Goal: Communication & Community: Answer question/provide support

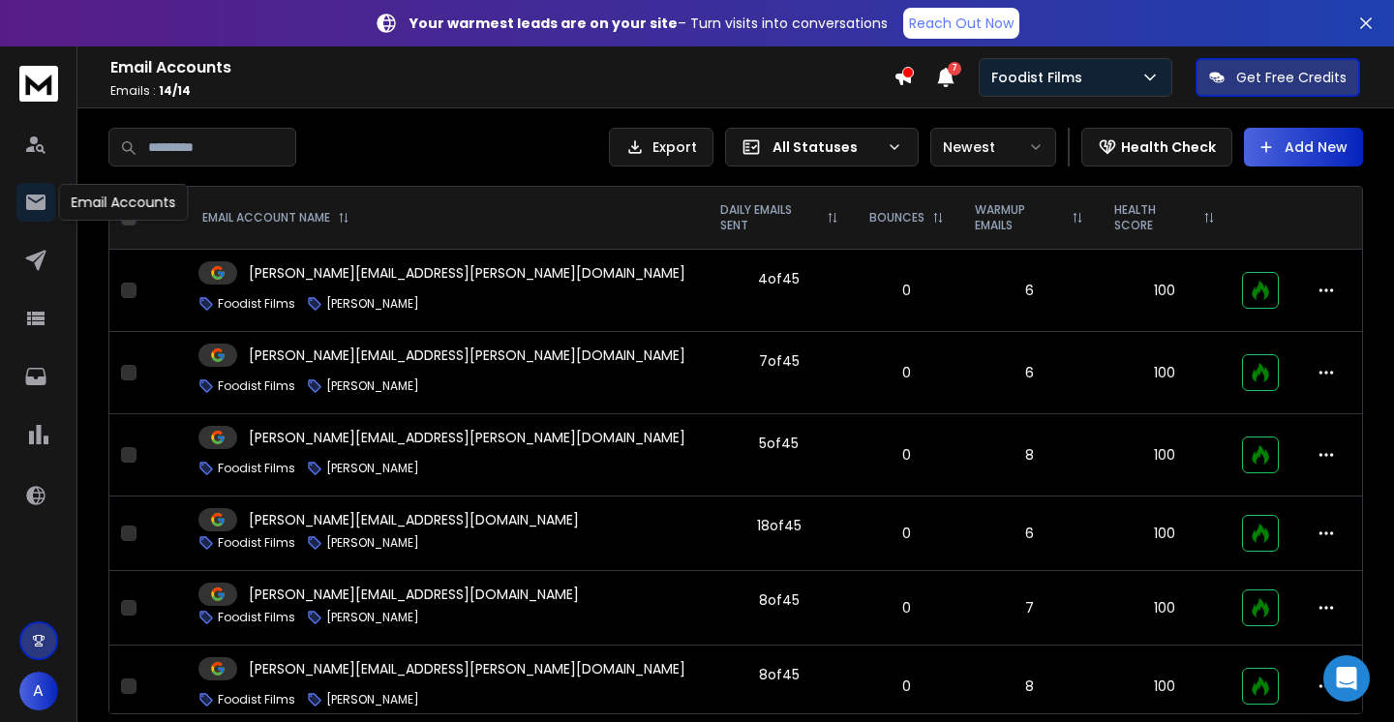
click at [1100, 82] on div "Foodist Films" at bounding box center [1075, 77] width 168 height 19
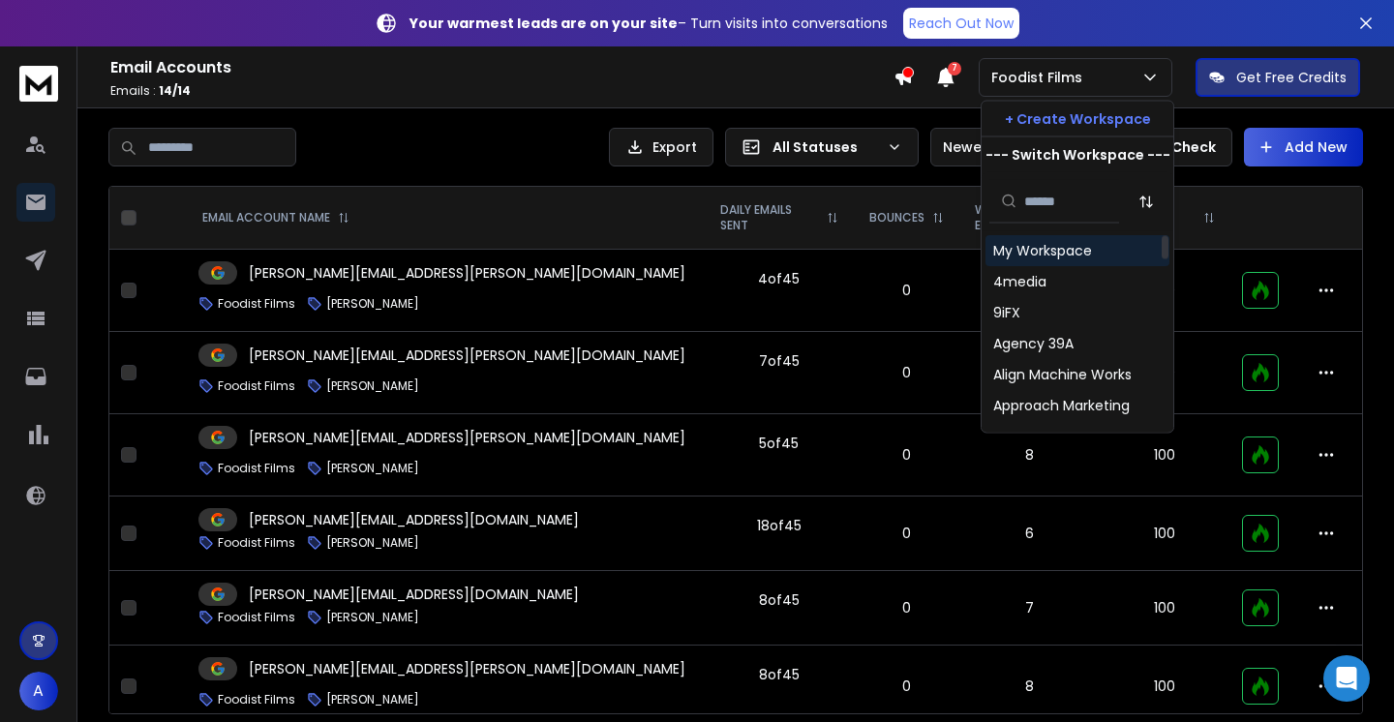
click at [1024, 249] on div "My Workspace" at bounding box center [1042, 250] width 99 height 19
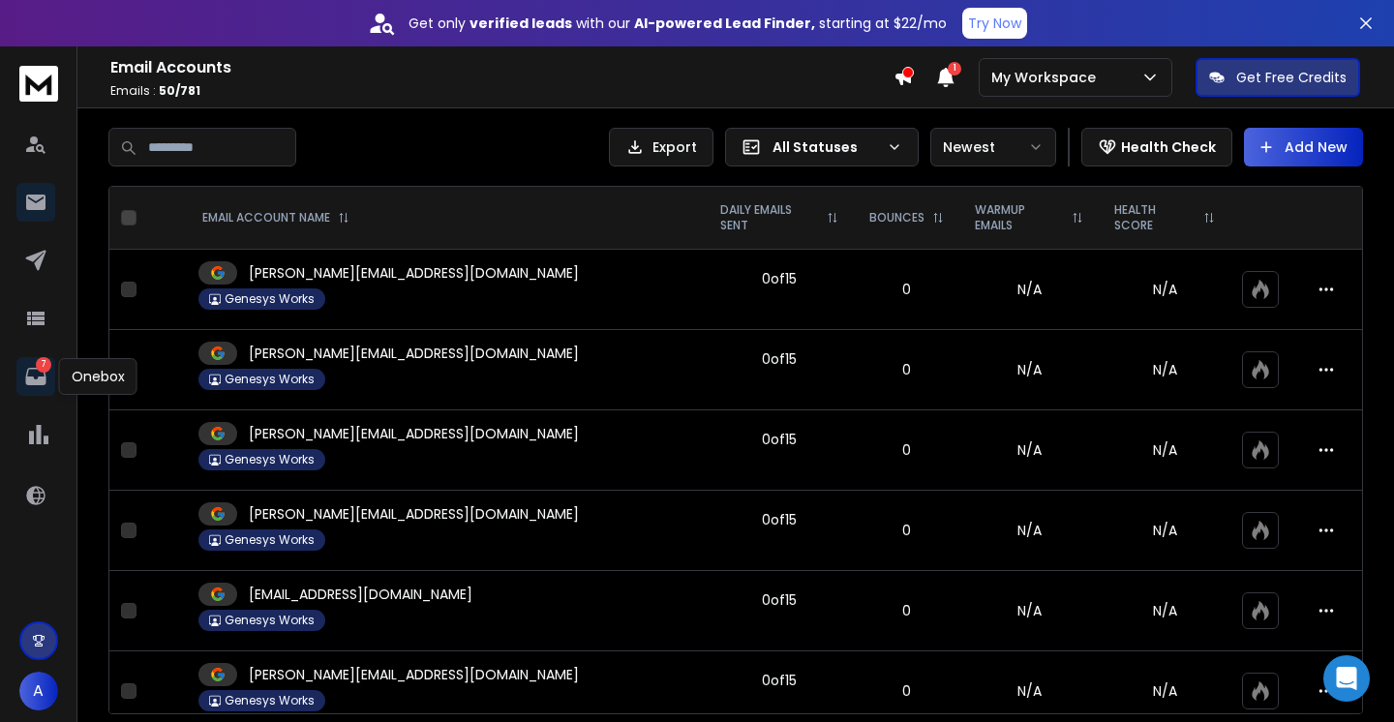
click at [36, 367] on p "7" at bounding box center [43, 364] width 15 height 15
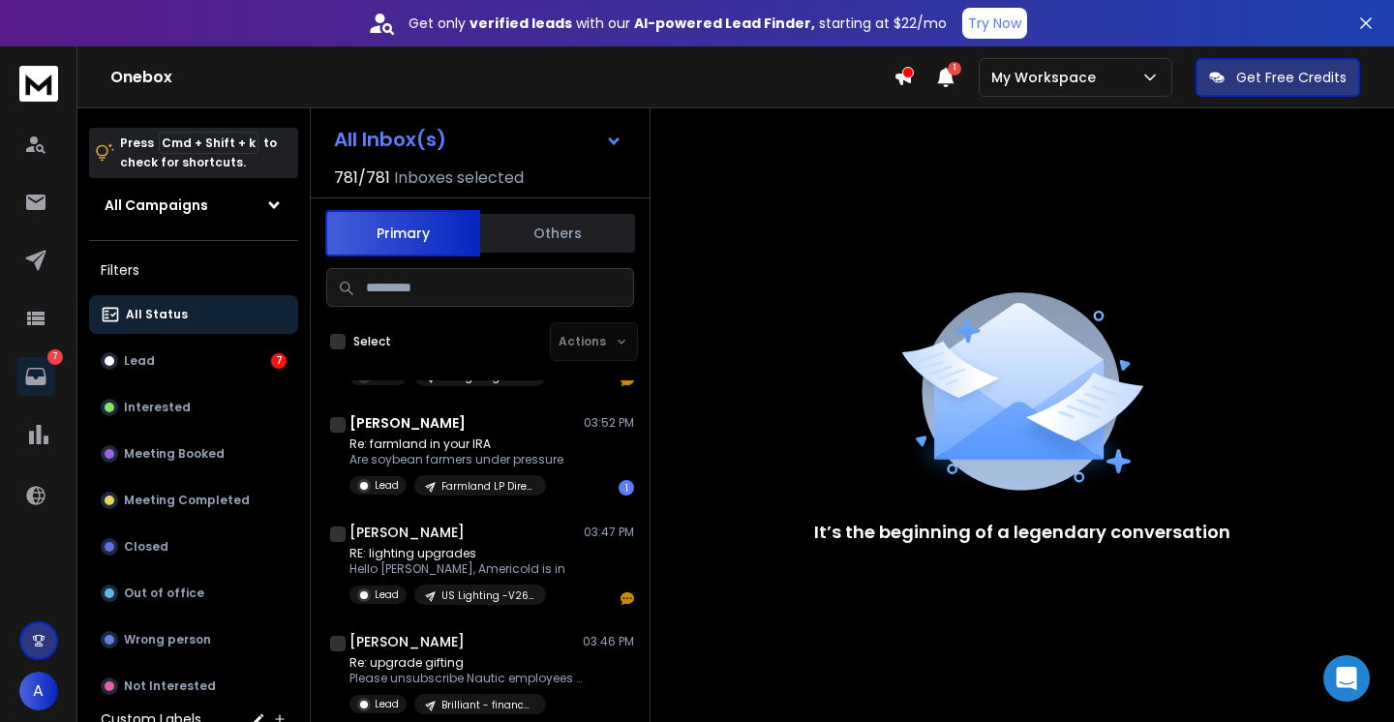
scroll to position [332, 0]
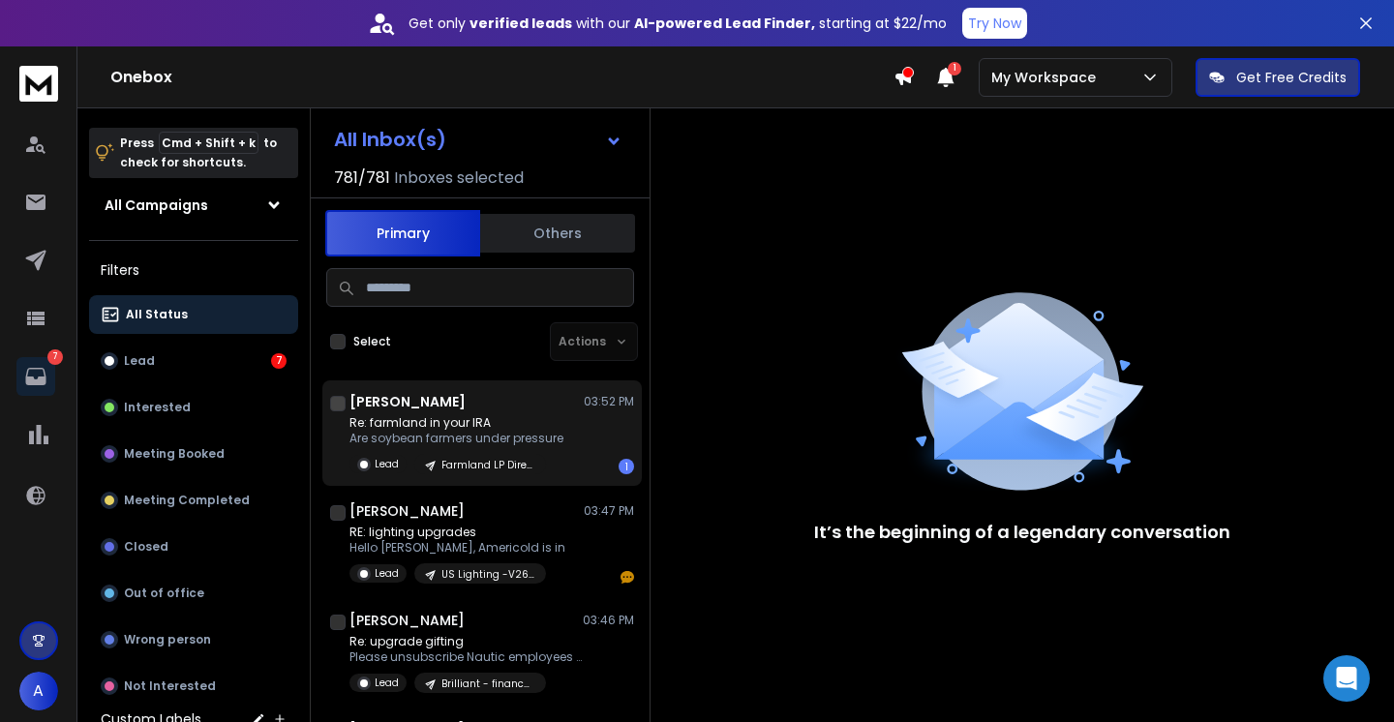
click at [480, 442] on p "Are soybean farmers under pressure" at bounding box center [456, 438] width 214 height 15
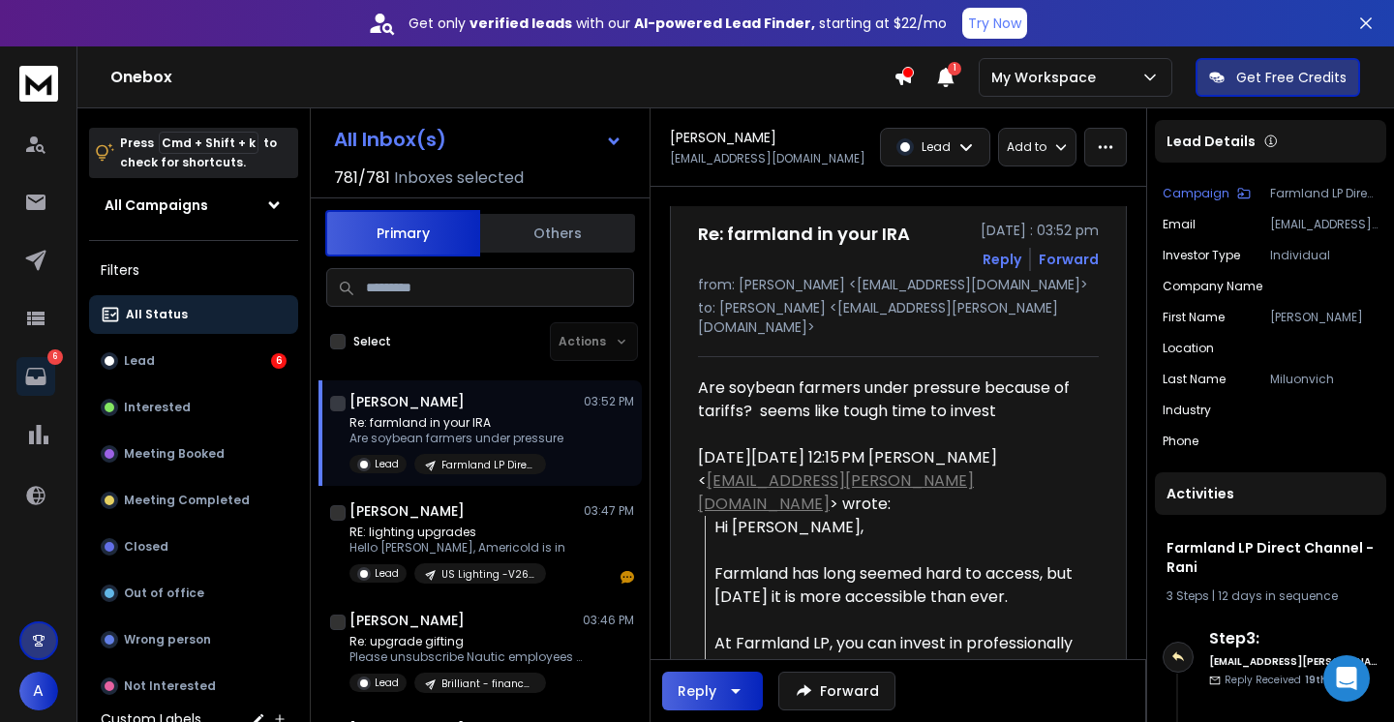
scroll to position [0, 0]
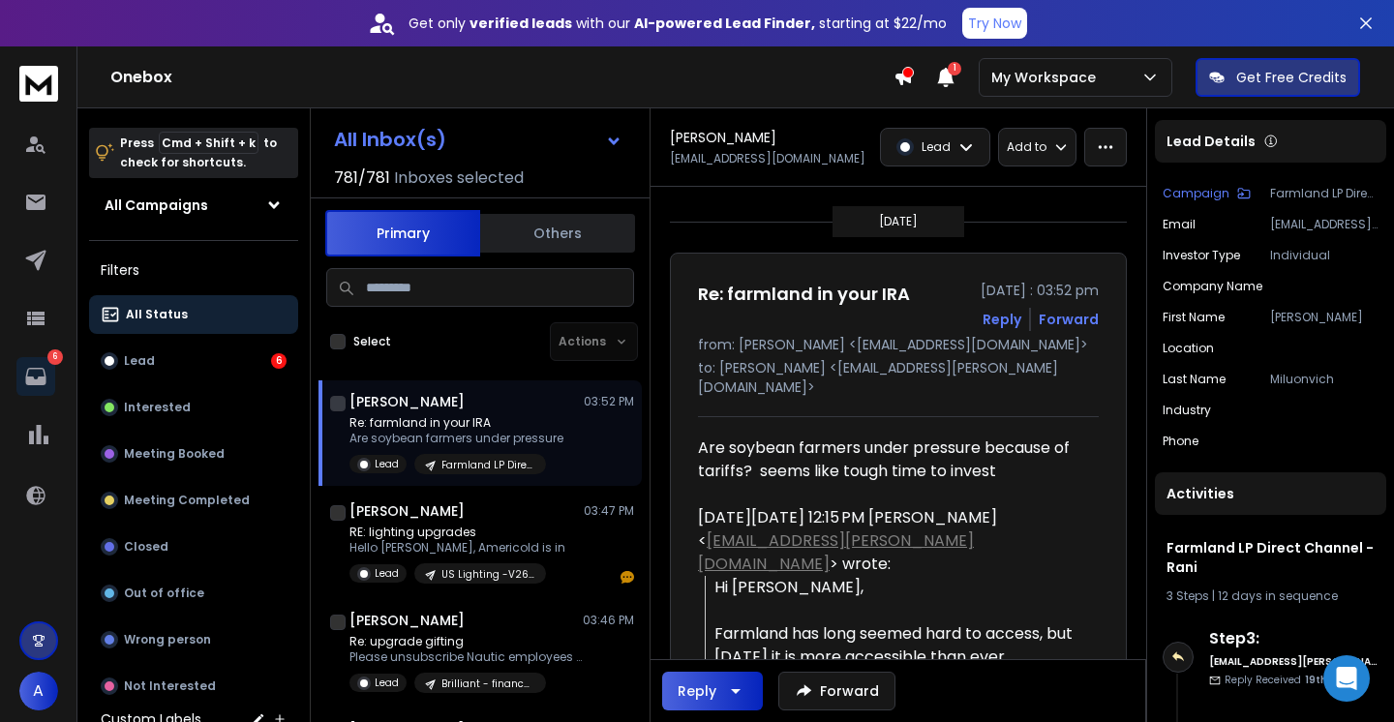
click at [943, 157] on div "Lead" at bounding box center [935, 147] width 108 height 37
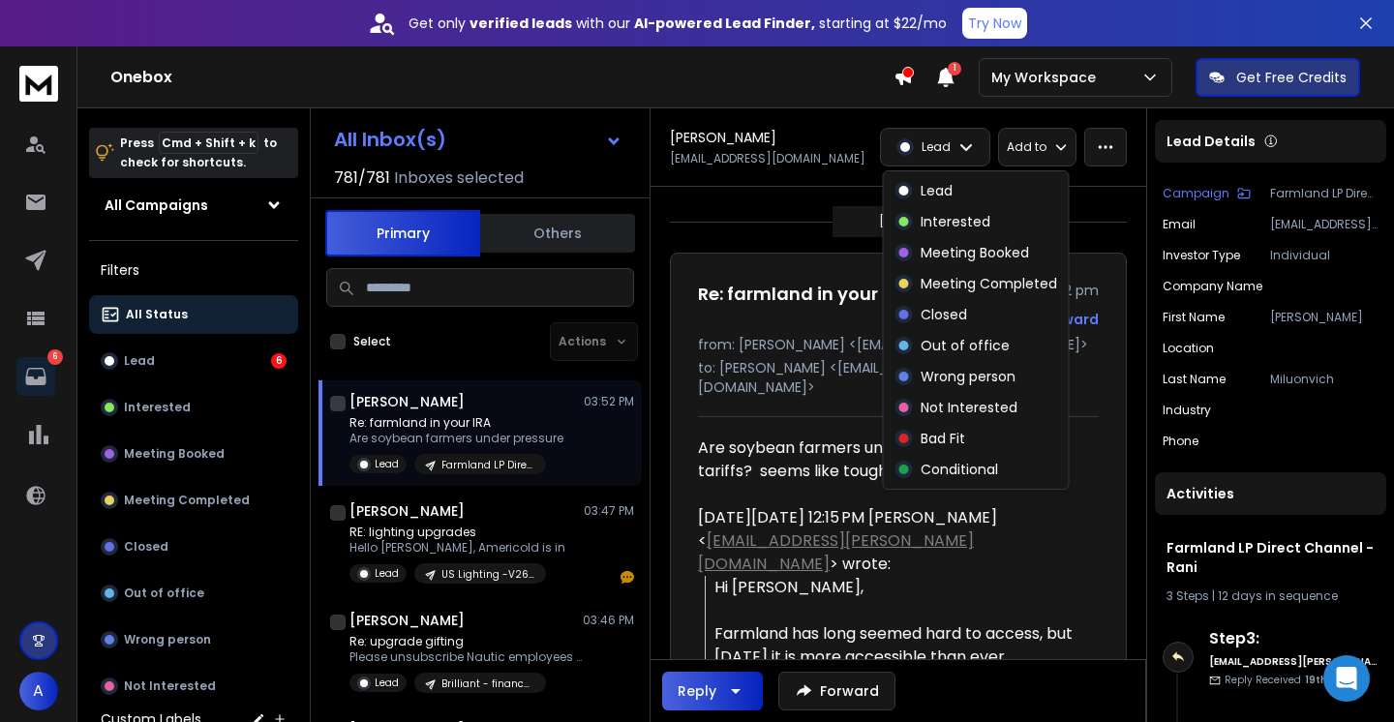
click at [737, 461] on div "Are soybean farmers under pressure because of tariffs? seems like tough time to…" at bounding box center [890, 459] width 385 height 46
click at [946, 149] on p "Lead" at bounding box center [935, 146] width 29 height 15
click at [917, 212] on div "Interested" at bounding box center [942, 221] width 95 height 19
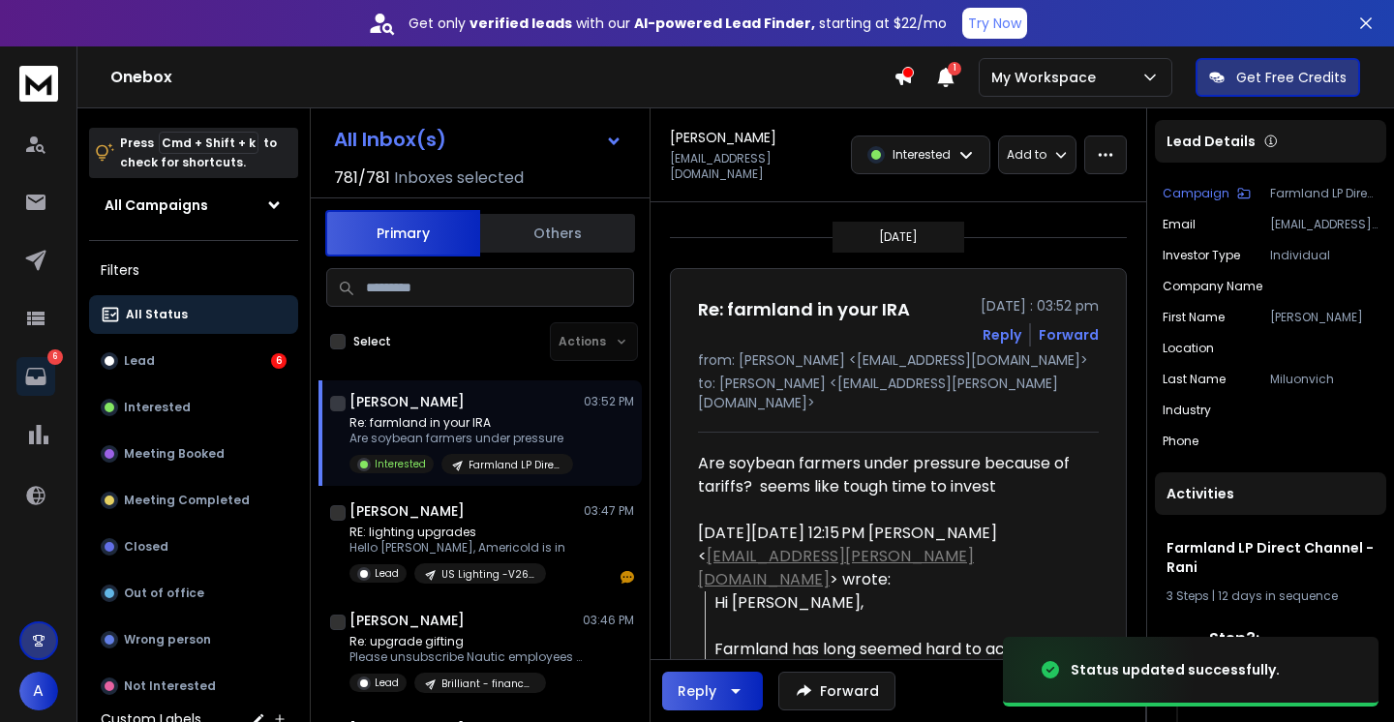
click at [1086, 325] on div "Forward" at bounding box center [1068, 334] width 60 height 19
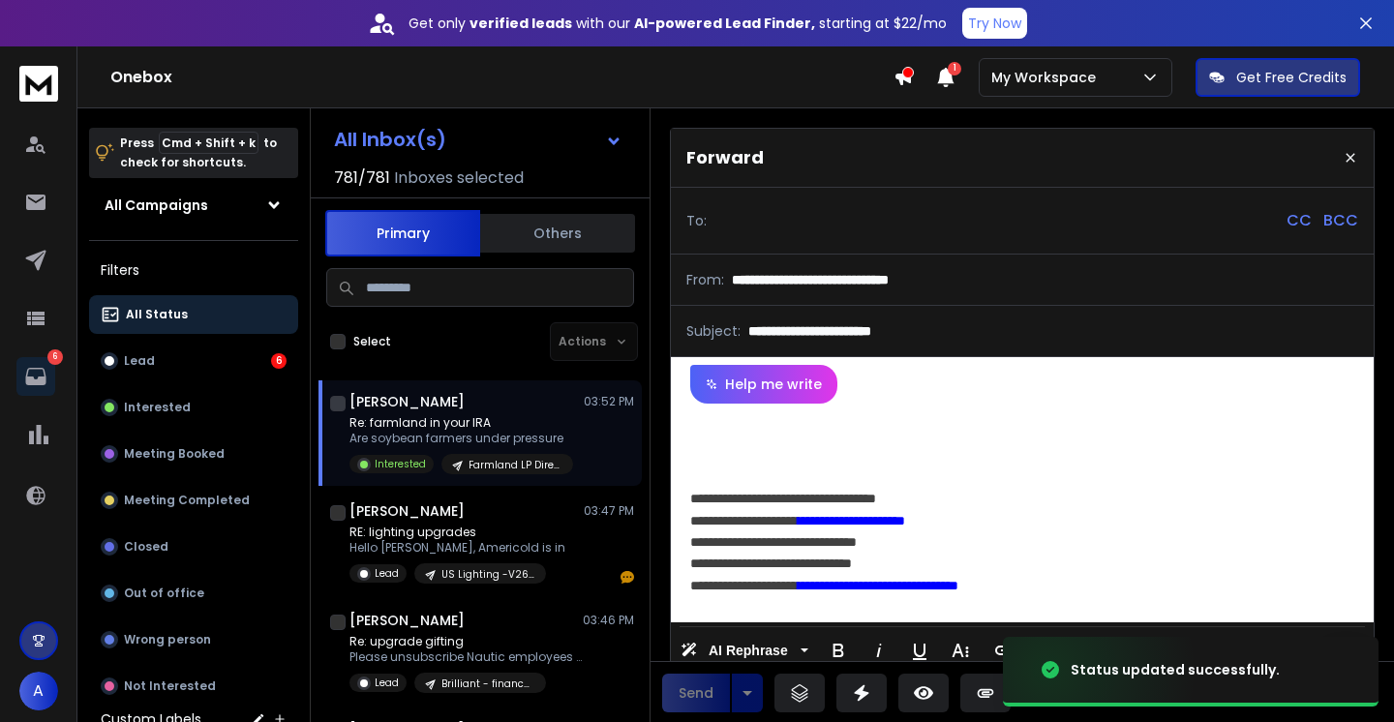
click at [746, 219] on input at bounding box center [781, 220] width 135 height 35
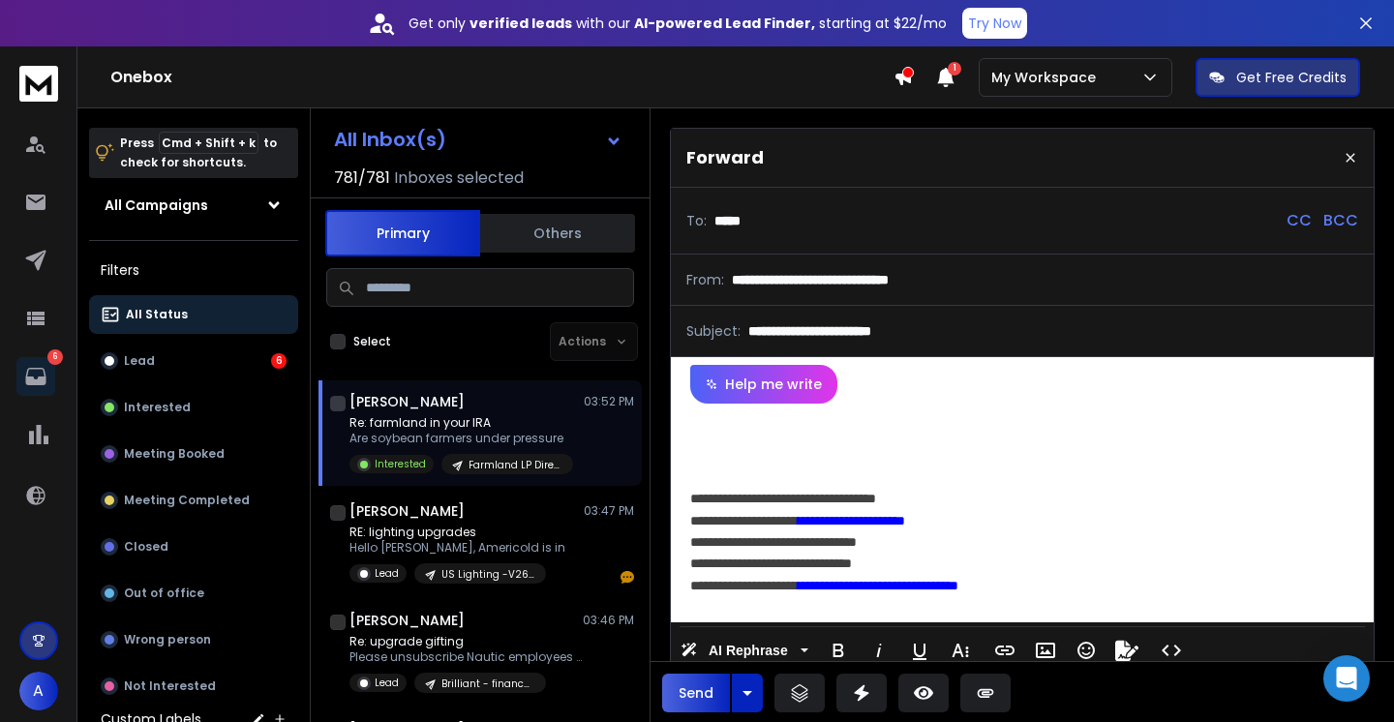
type input "**********"
click at [688, 698] on button "Send" at bounding box center [696, 693] width 68 height 39
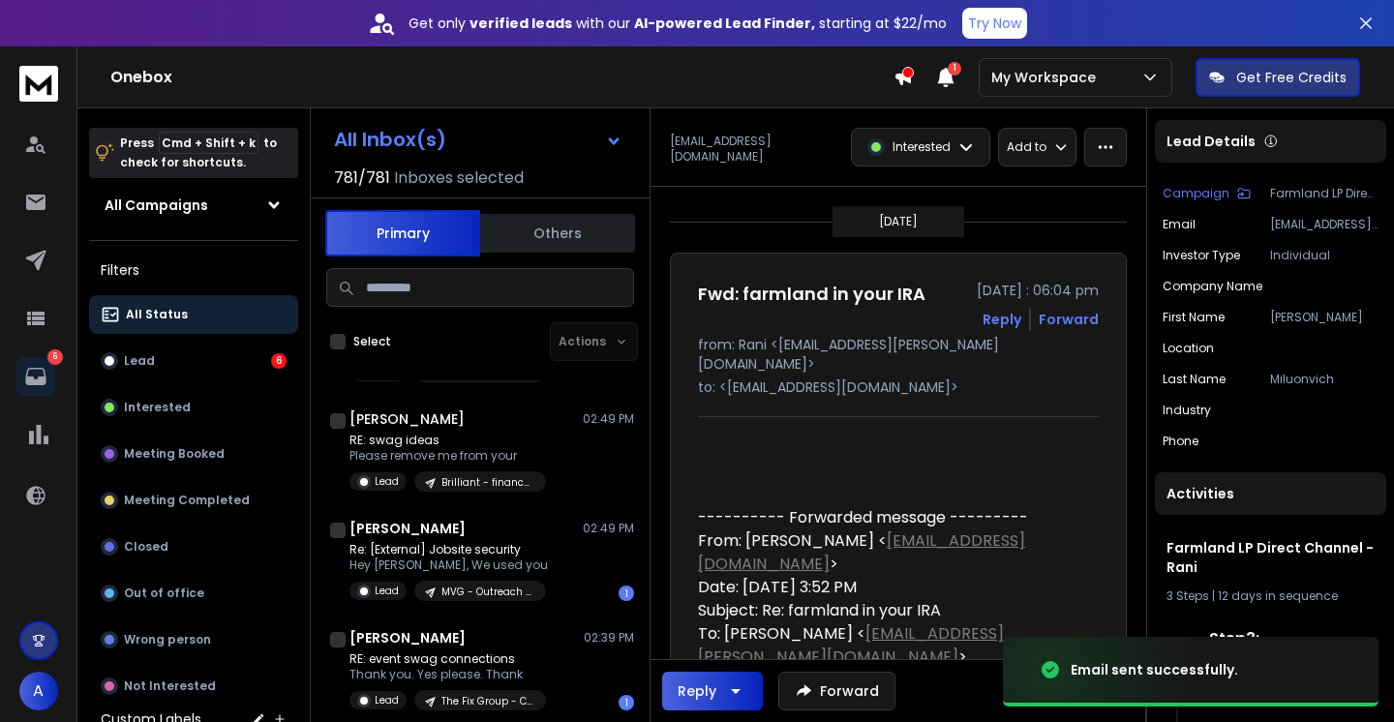
scroll to position [880, 0]
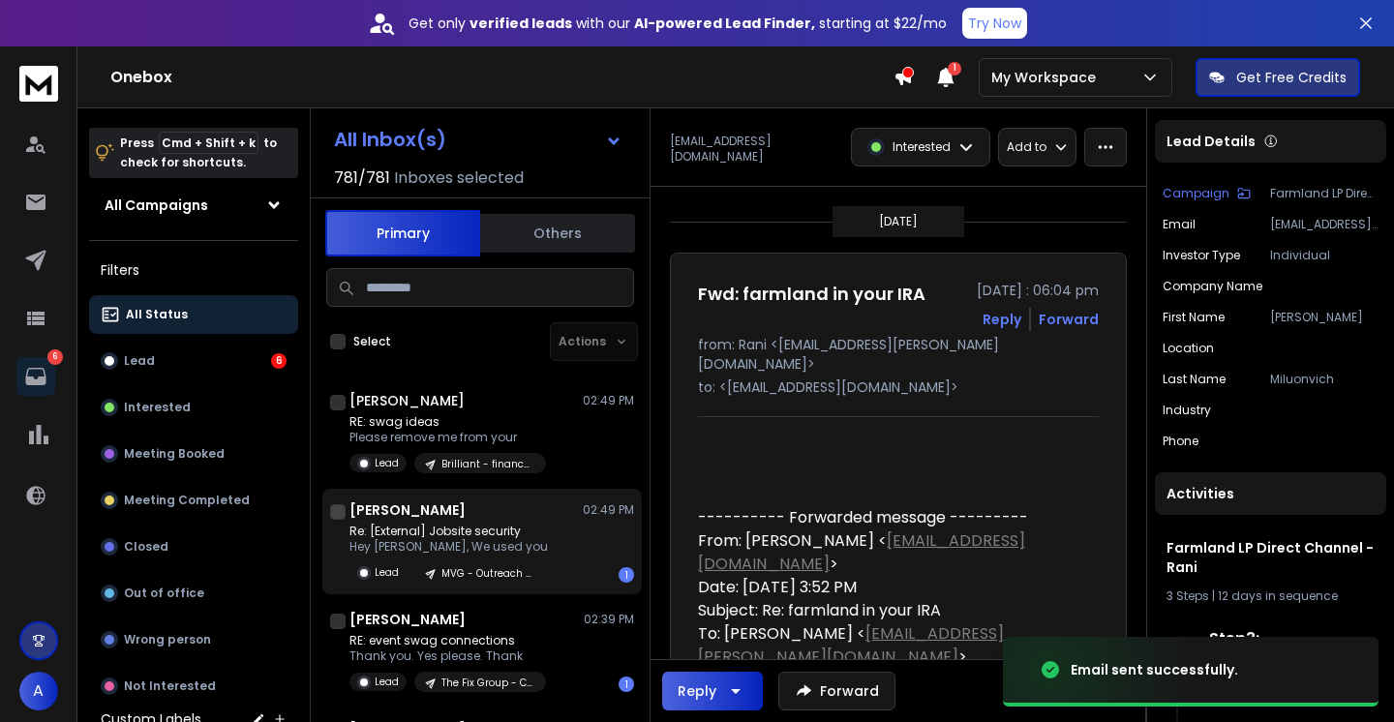
click at [483, 530] on p "Re: [External] Jobsite security" at bounding box center [448, 531] width 198 height 15
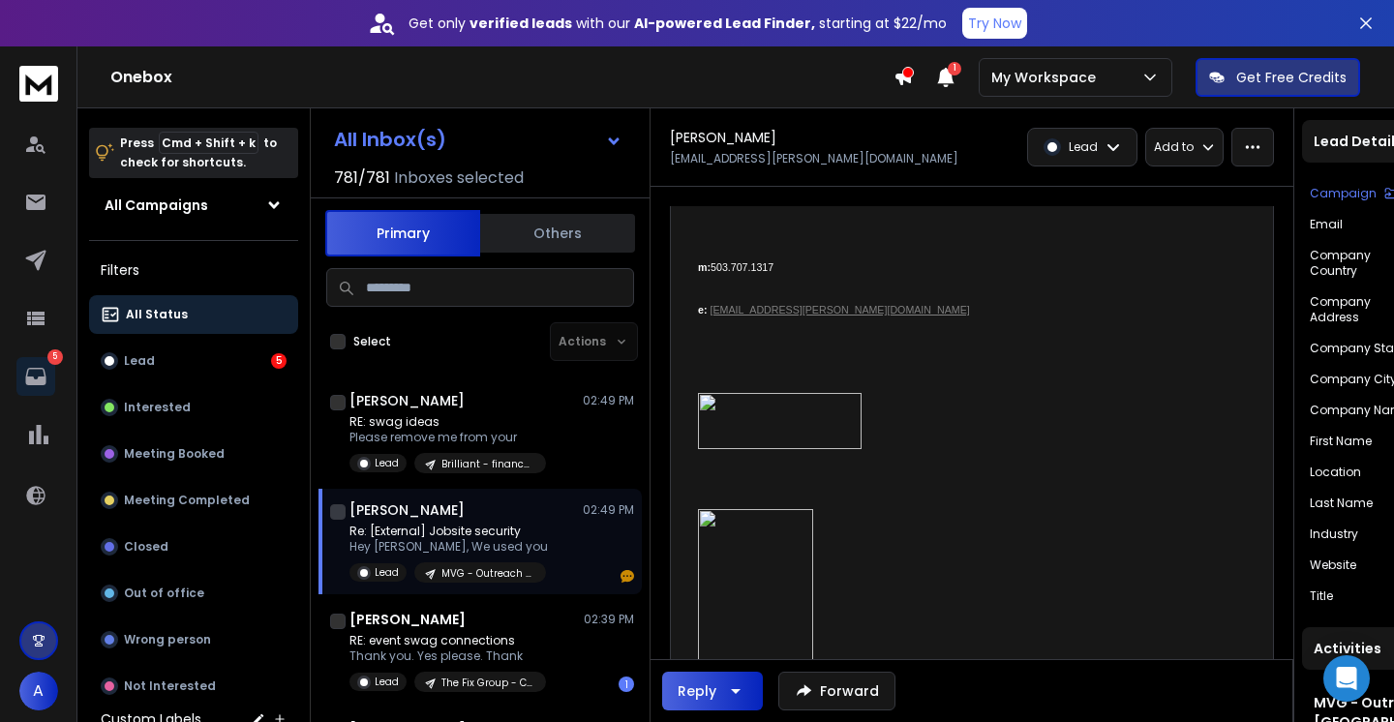
scroll to position [0, 0]
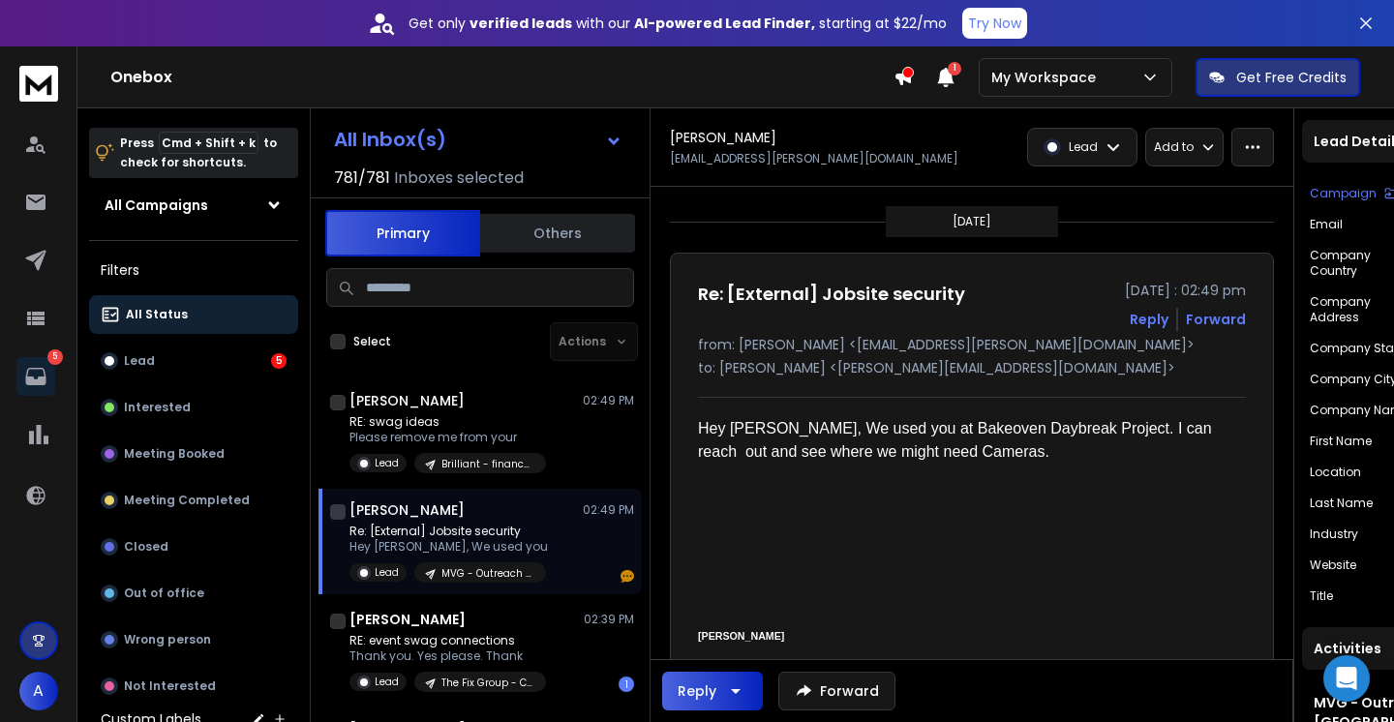
click at [1263, 165] on button "button" at bounding box center [1252, 147] width 43 height 39
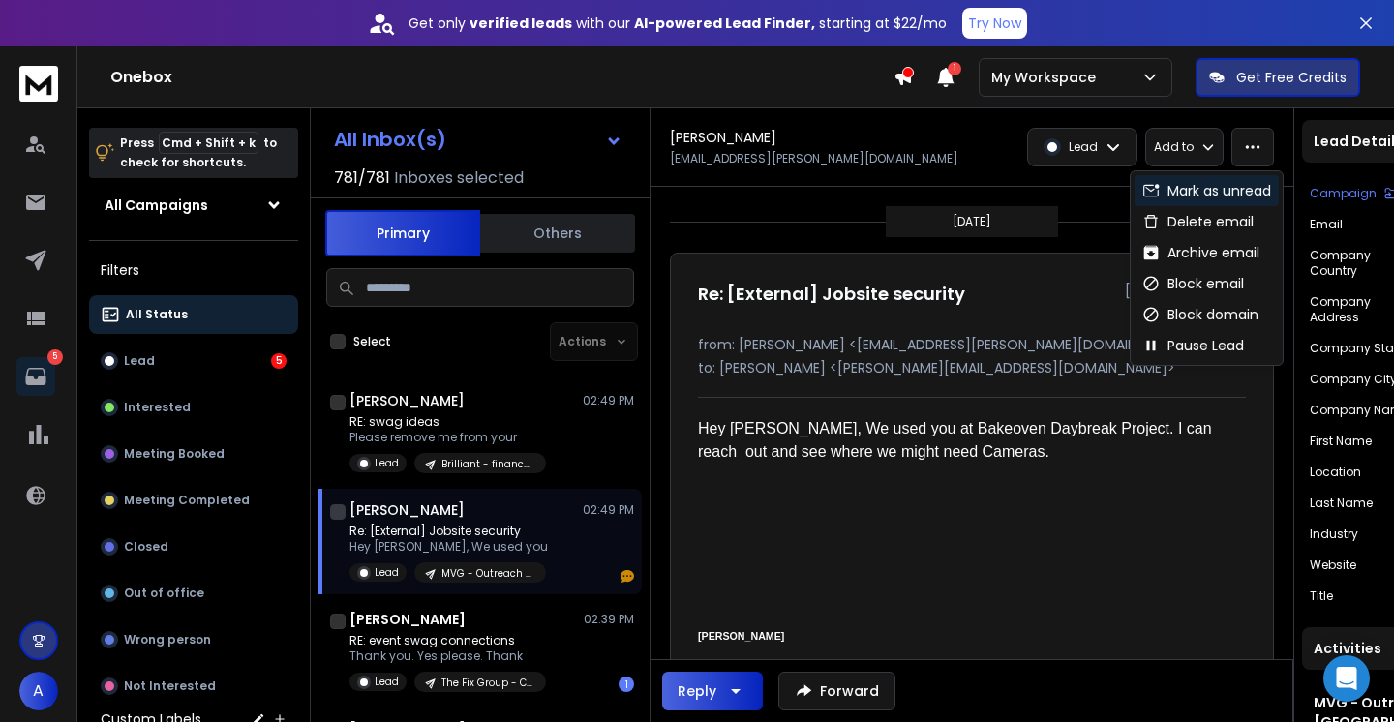
click at [1219, 193] on div "Mark as unread" at bounding box center [1206, 190] width 129 height 19
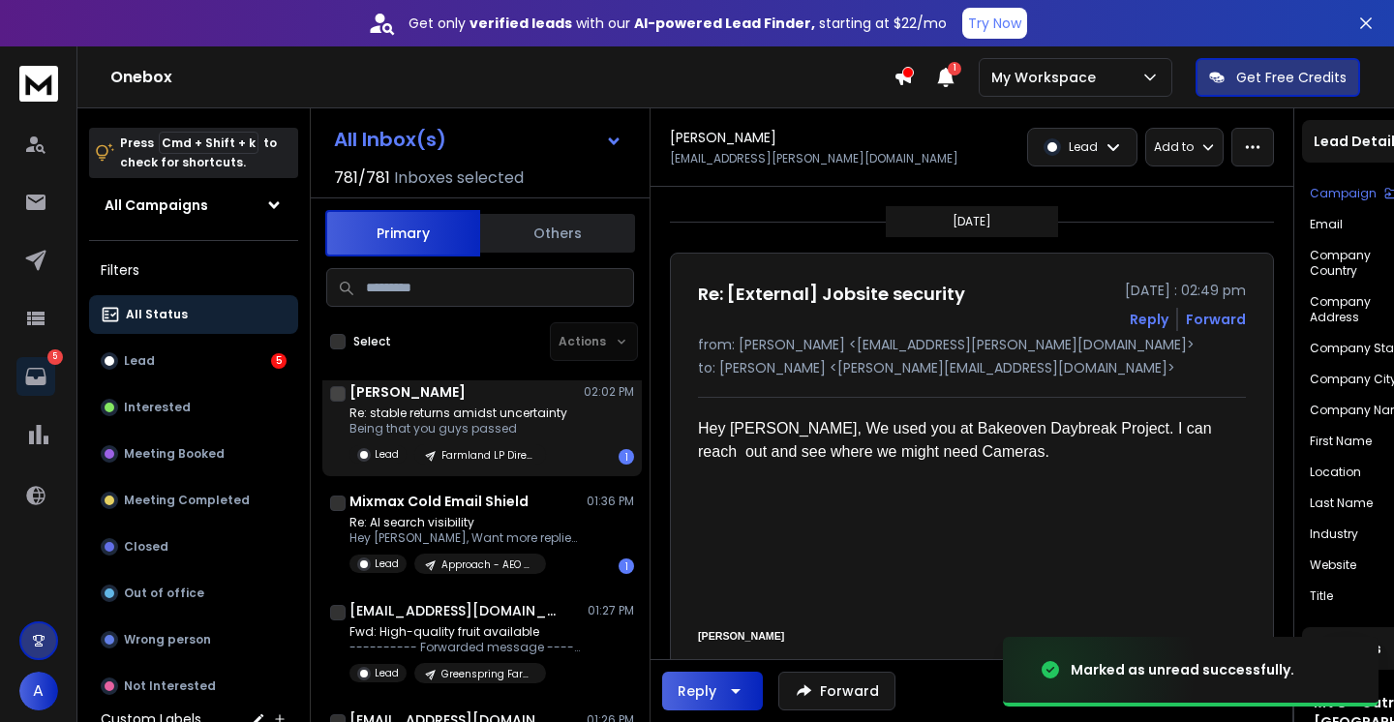
scroll to position [1236, 0]
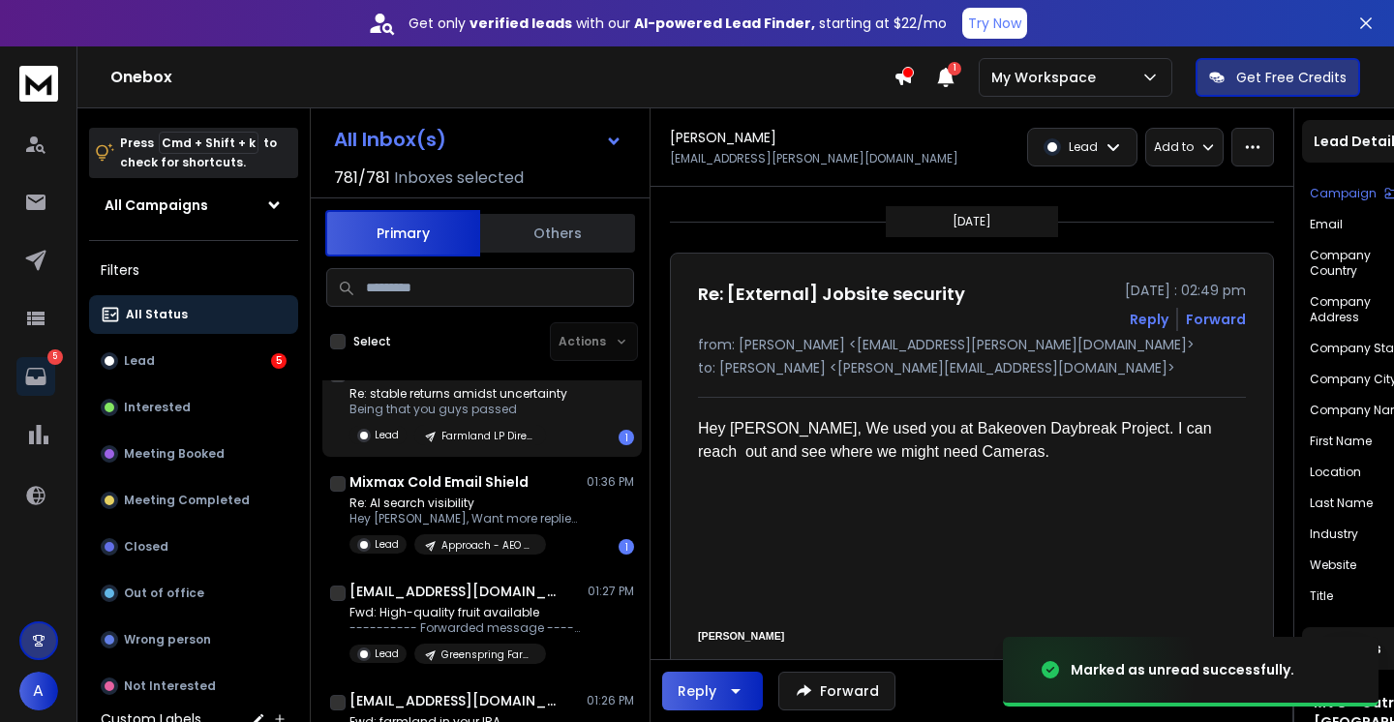
click at [487, 403] on p "Being that you guys passed" at bounding box center [458, 409] width 218 height 15
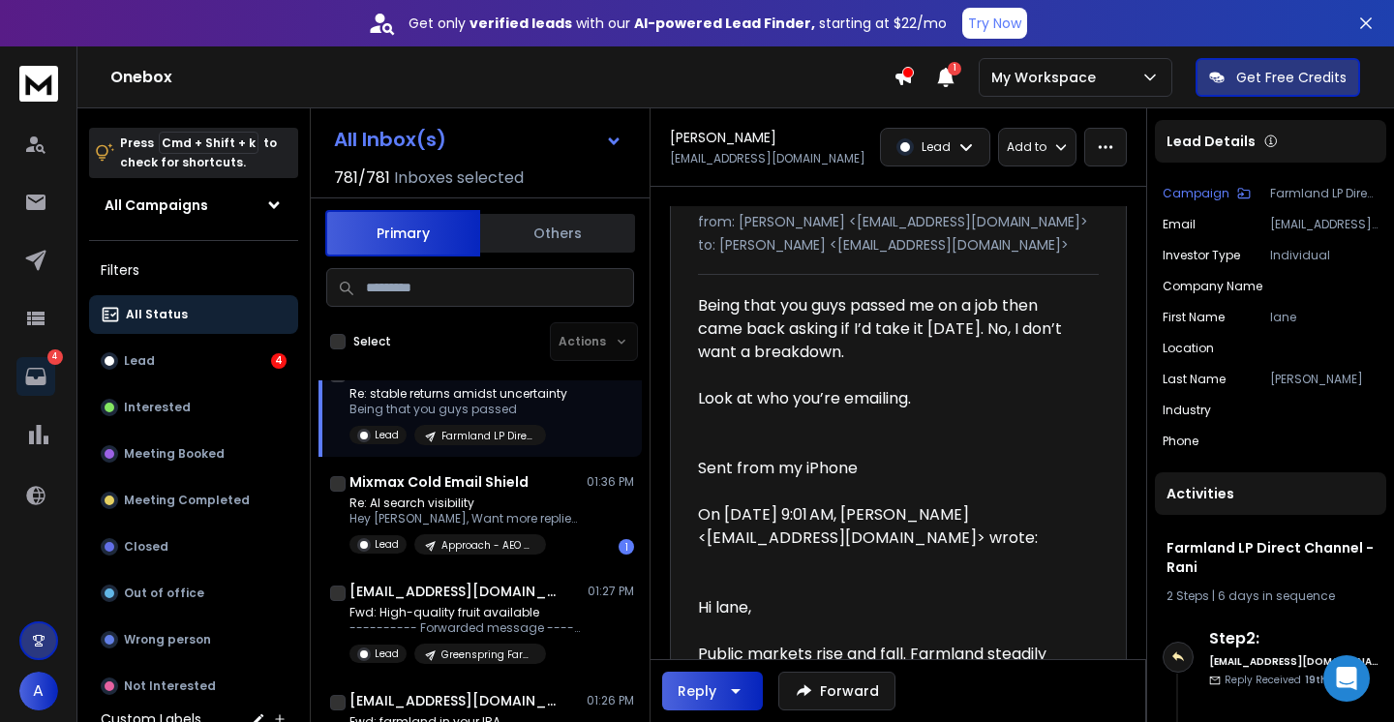
scroll to position [0, 0]
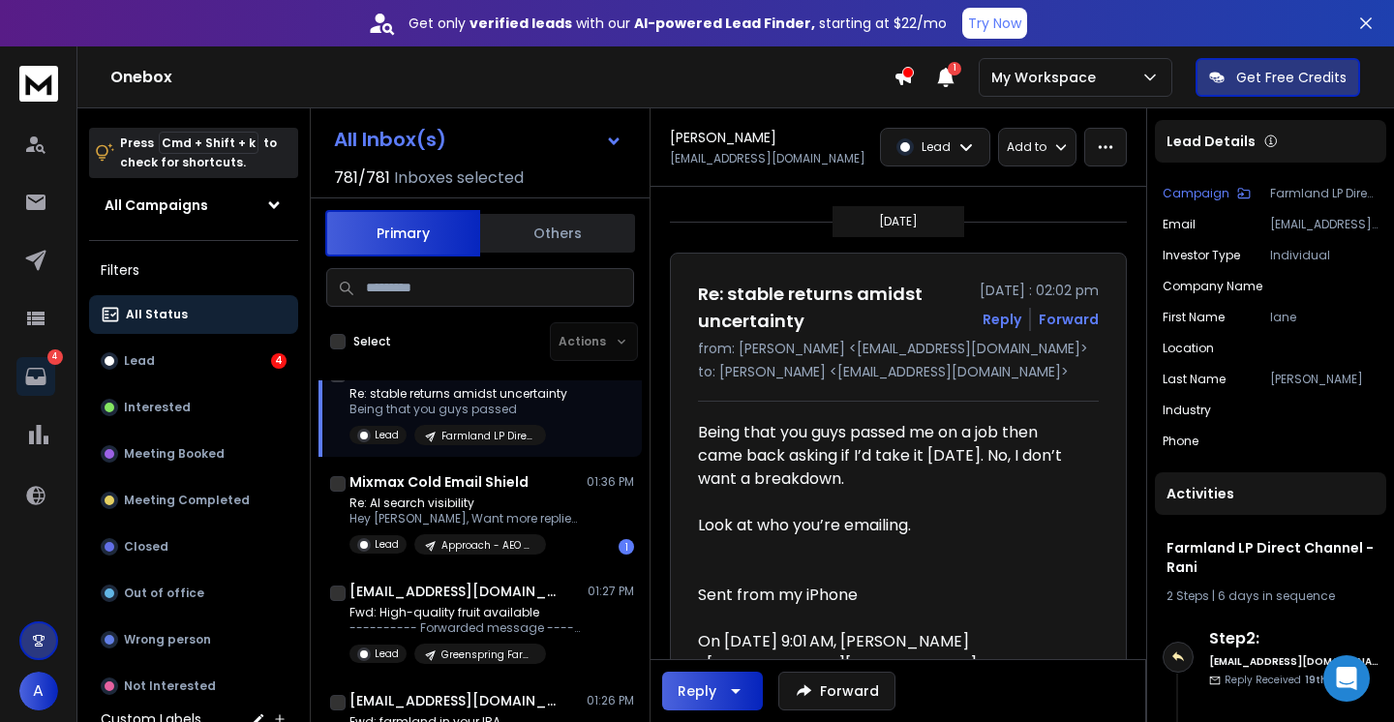
click at [1063, 319] on div "Forward" at bounding box center [1068, 319] width 60 height 19
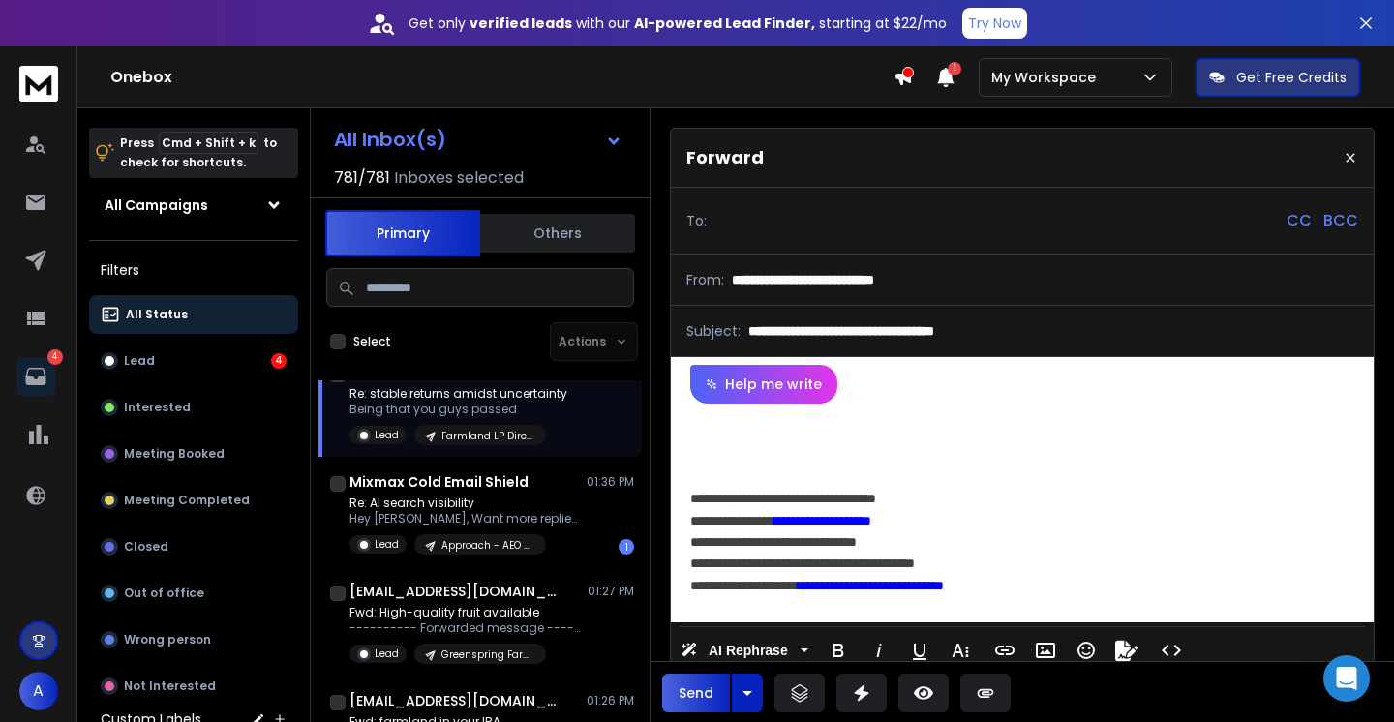
click at [733, 225] on input at bounding box center [781, 220] width 135 height 35
type input "**********"
click at [676, 705] on button "Send" at bounding box center [696, 693] width 68 height 39
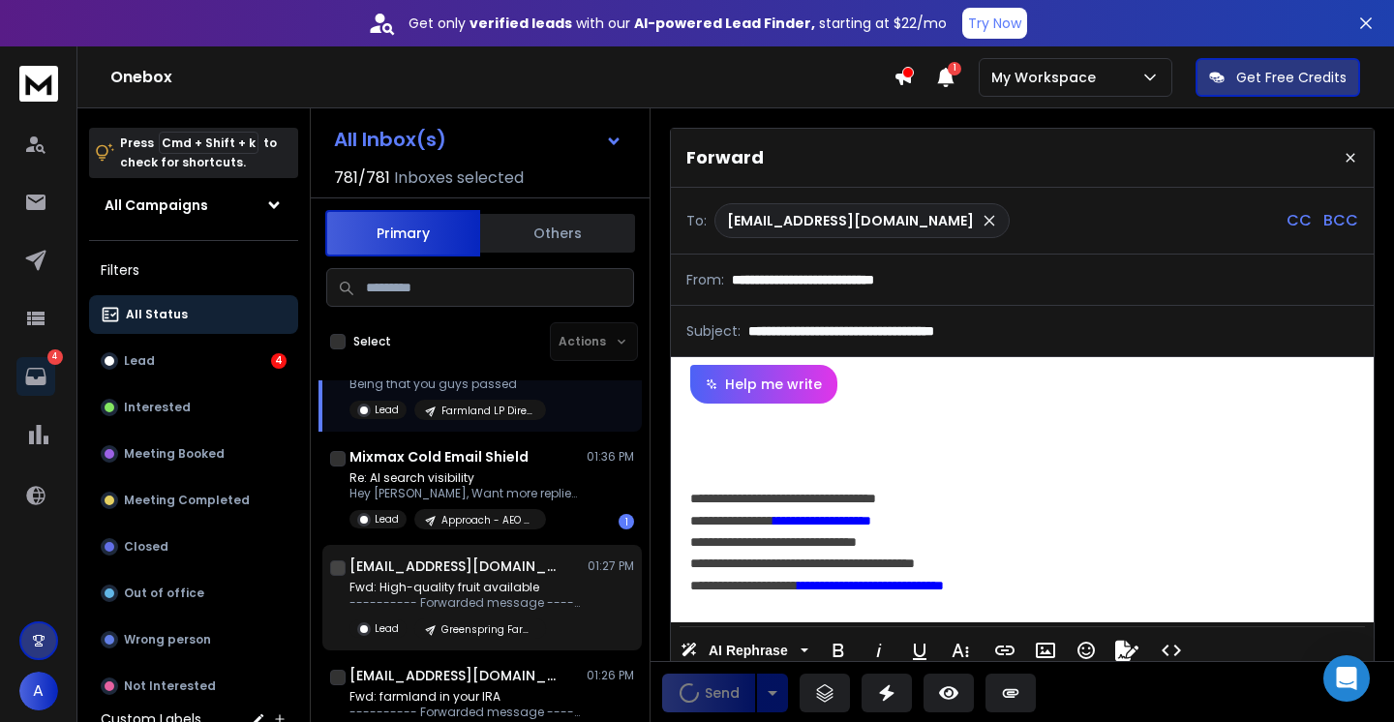
scroll to position [1263, 0]
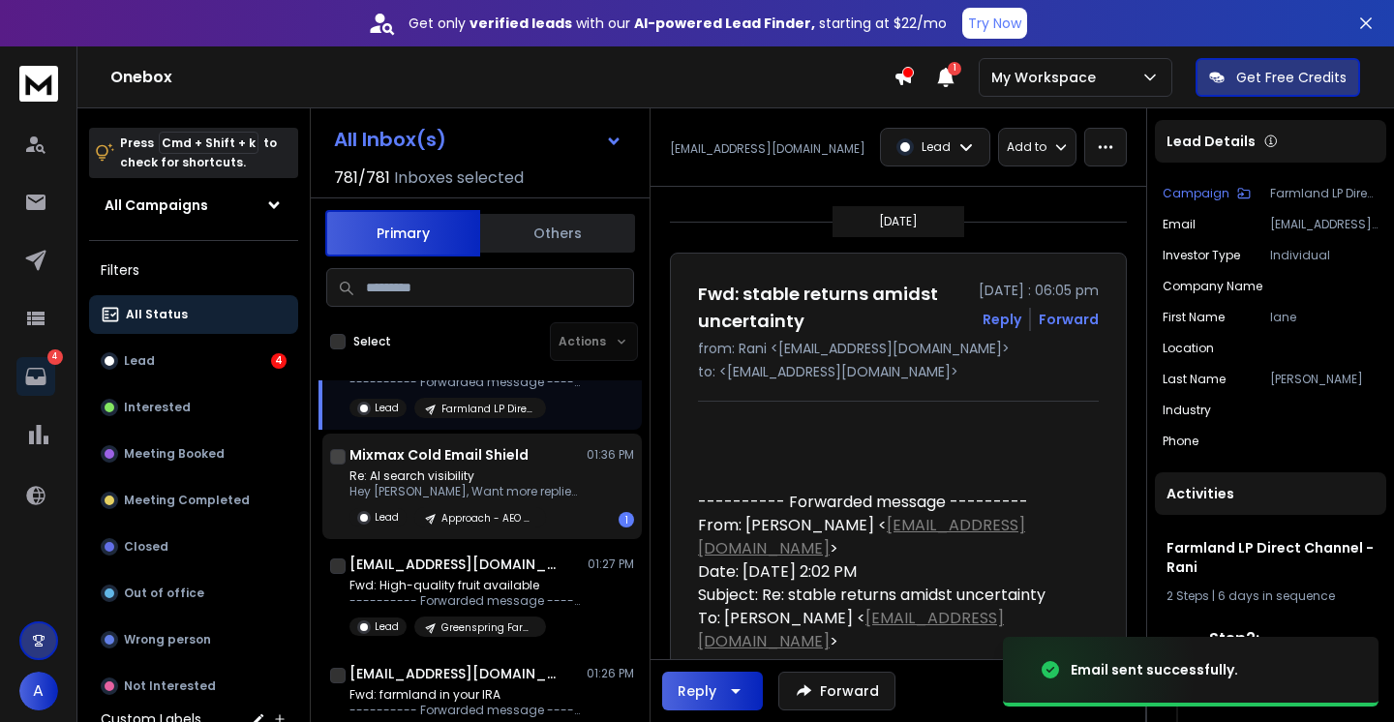
click at [465, 488] on p "Hey [PERSON_NAME], Want more replies to" at bounding box center [465, 491] width 232 height 15
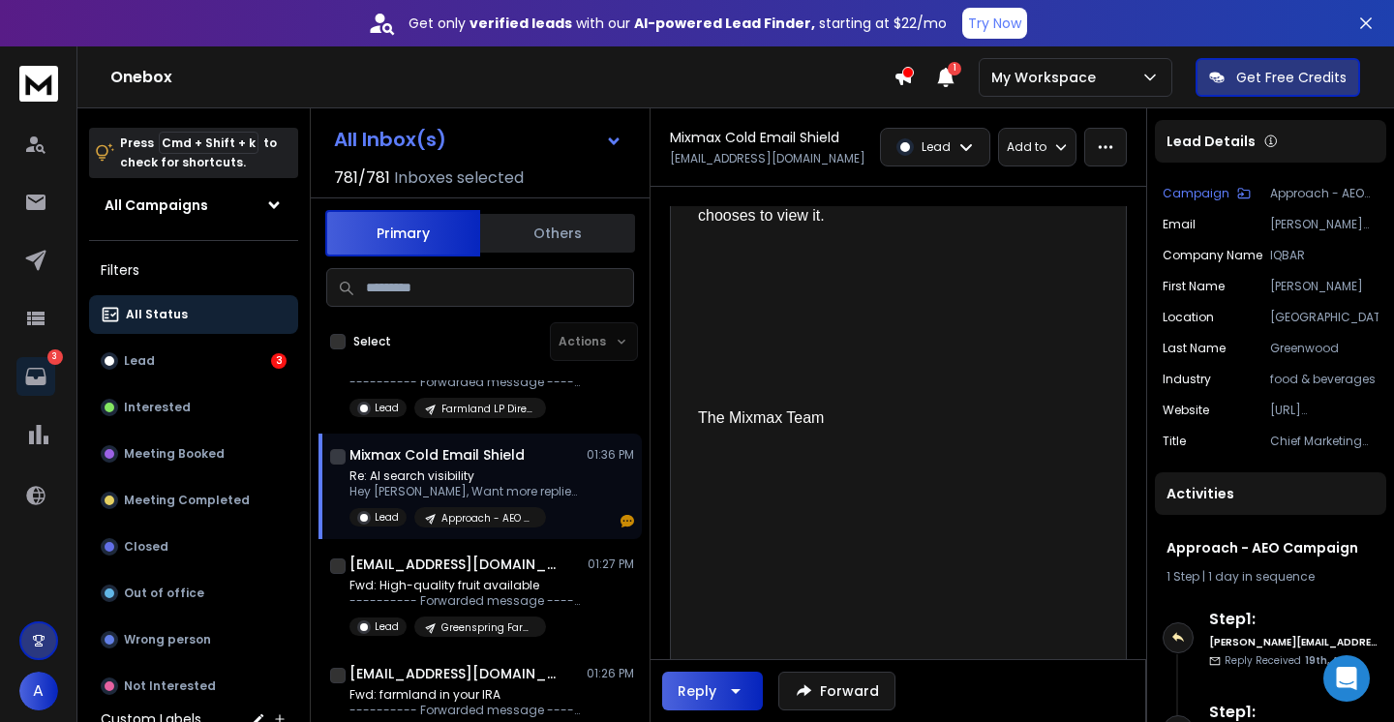
scroll to position [1060, 0]
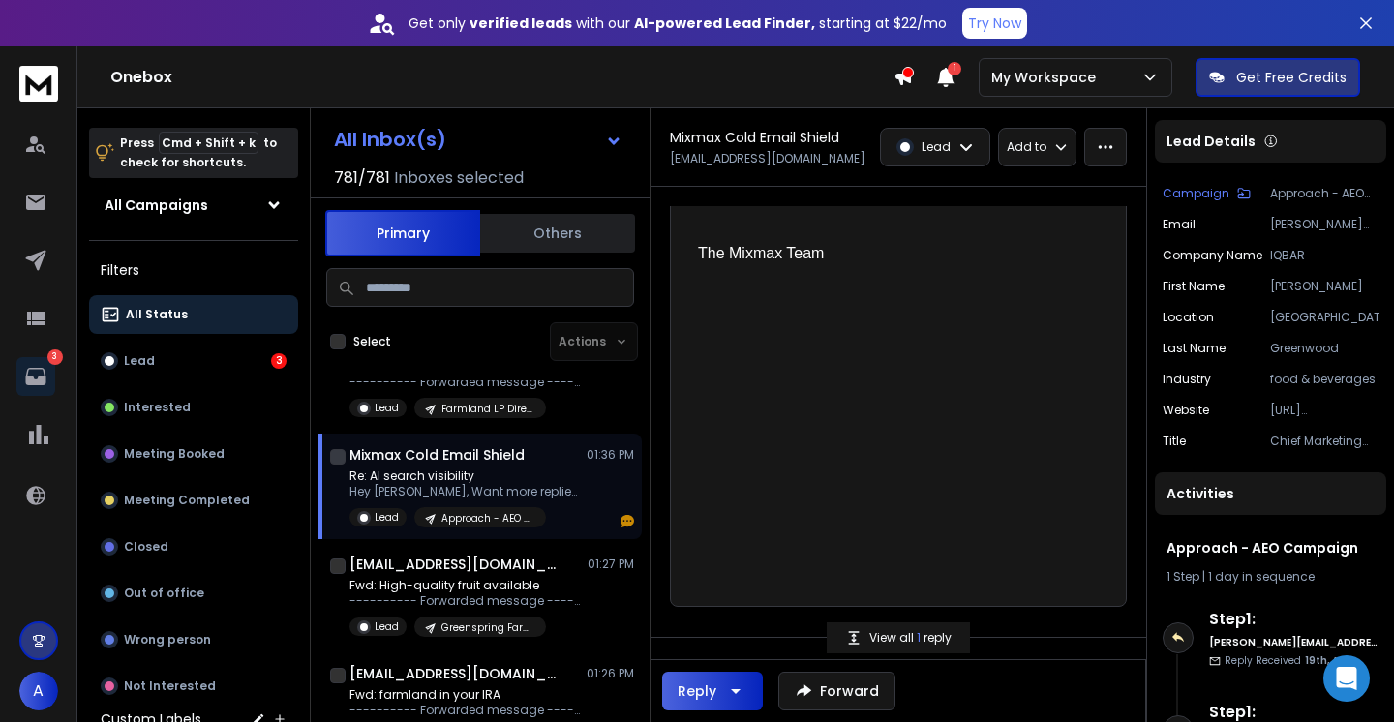
click at [916, 629] on span "1" at bounding box center [919, 637] width 7 height 16
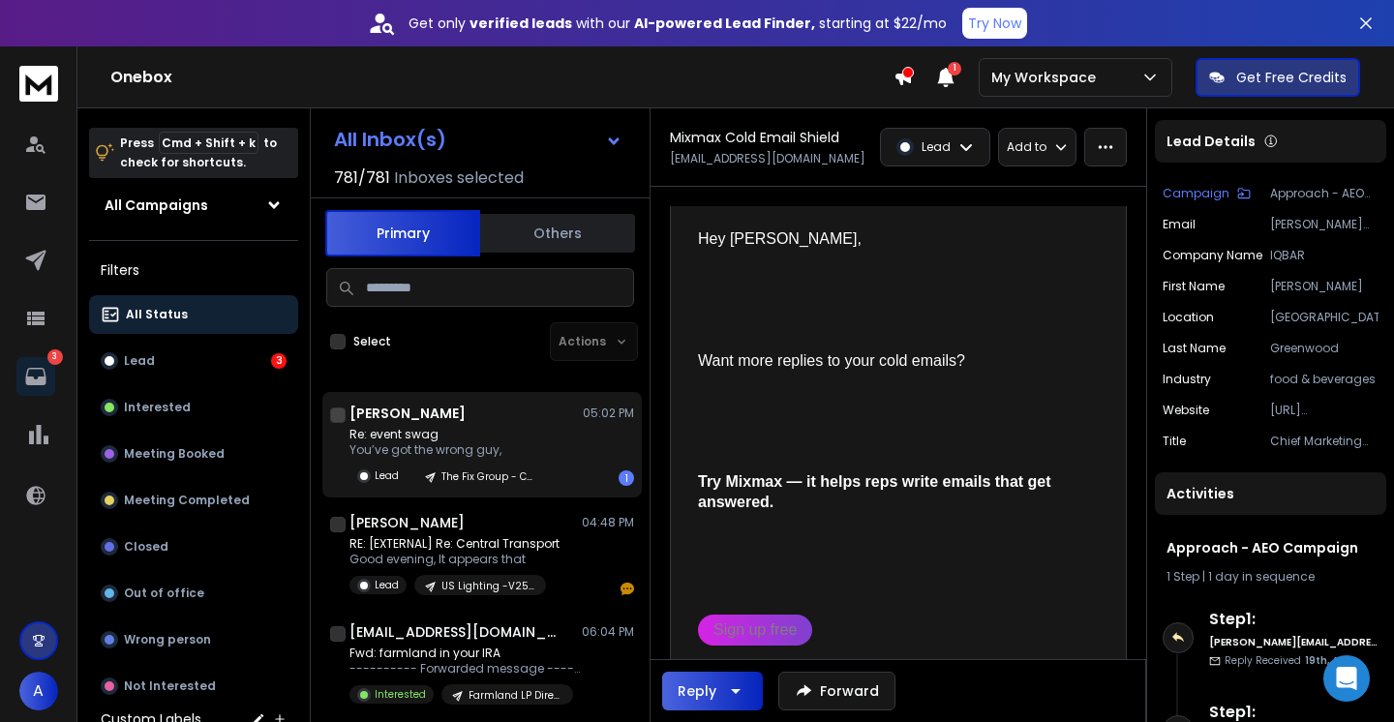
scroll to position [0, 0]
